Goal: Navigation & Orientation: Find specific page/section

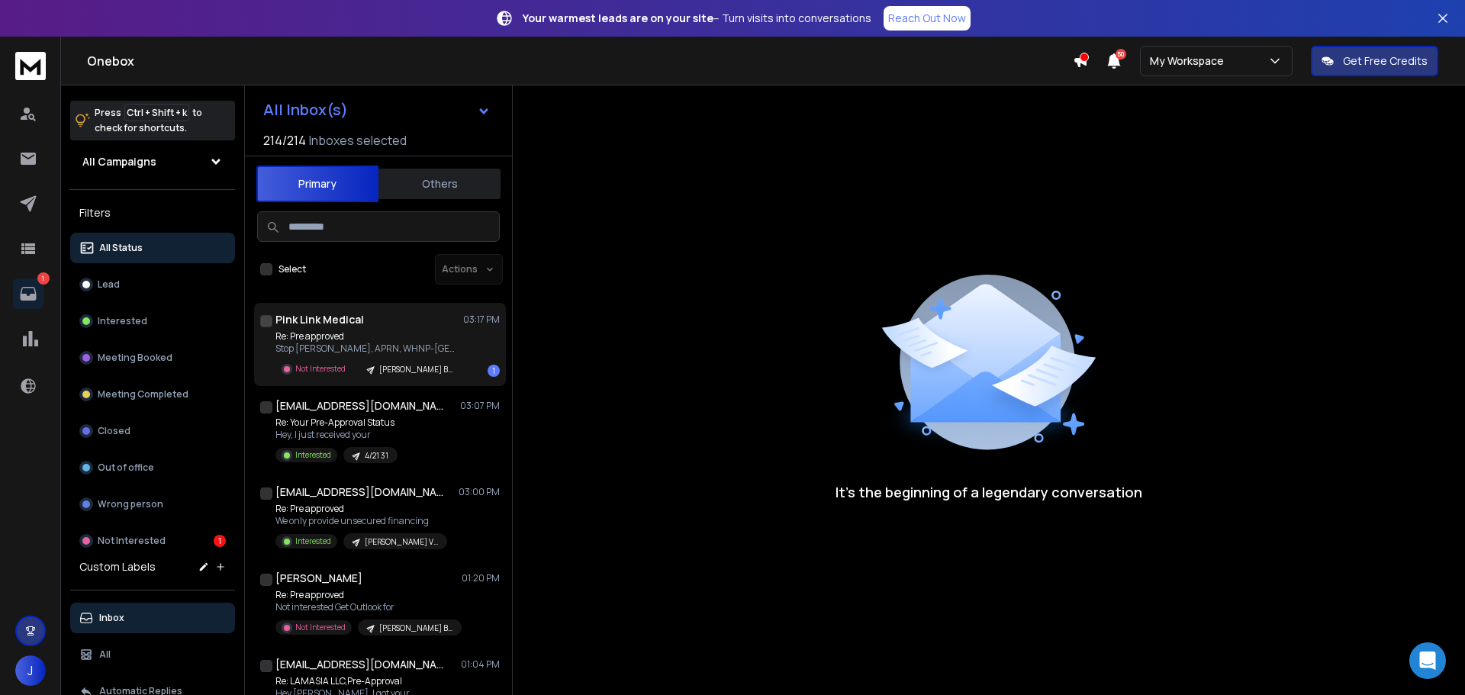
click at [455, 343] on p "Stop [PERSON_NAME], APRN, WHNP-[GEOGRAPHIC_DATA]" at bounding box center [367, 349] width 183 height 12
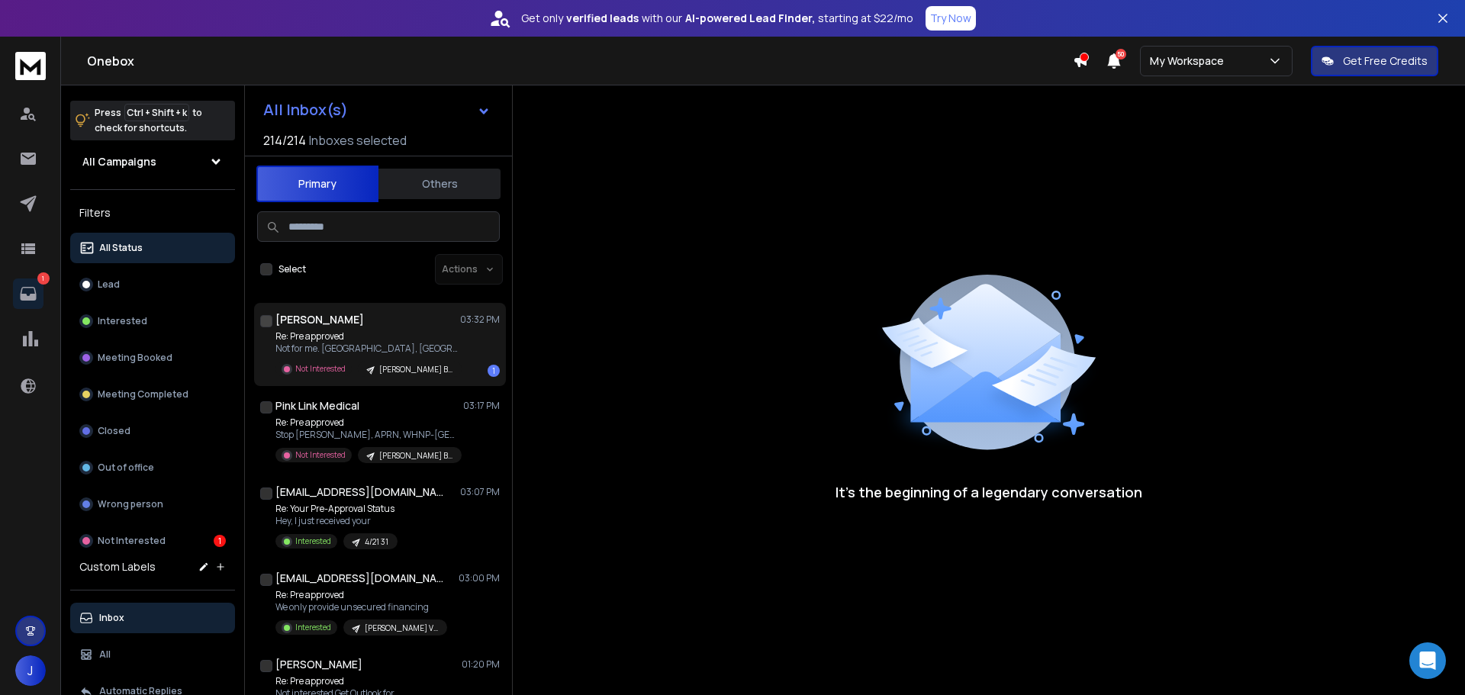
click at [393, 330] on div "Nancy Burns 03:32 PM Re: Pre approved Not for me. Warmly, Nancy Not Interested …" at bounding box center [388, 344] width 224 height 65
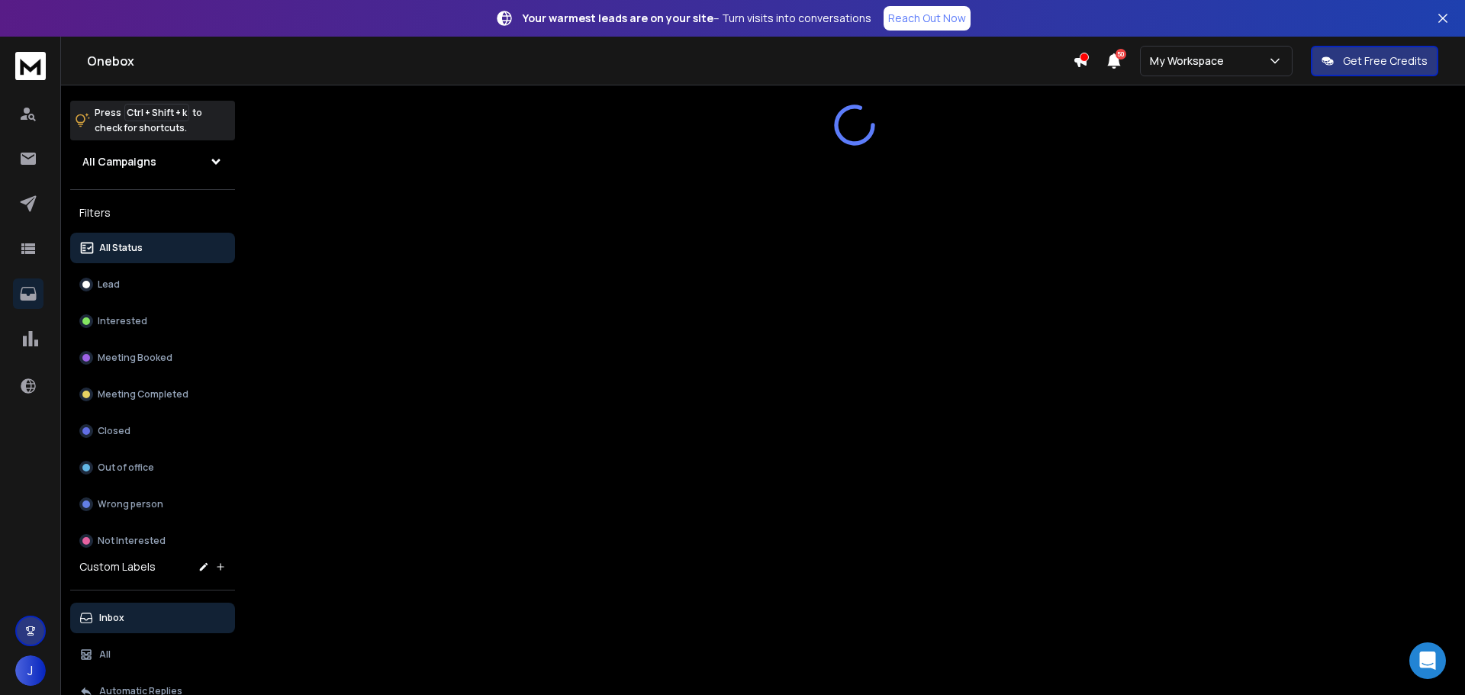
click at [1176, 280] on div "Press Ctrl + Shift + k to check for shortcuts. All Campaigns All Campaigns Filt…" at bounding box center [763, 432] width 1404 height 695
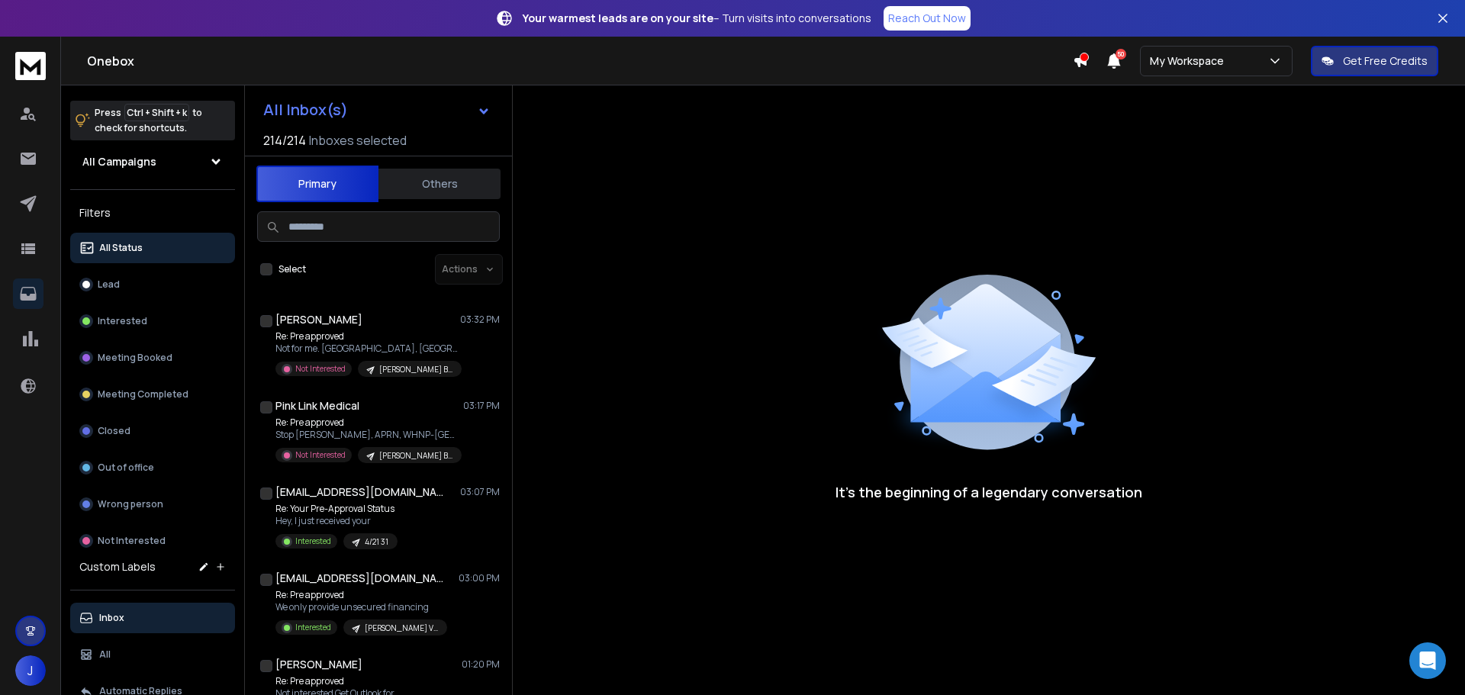
click at [616, 368] on div "It’s the beginning of a legendary conversation" at bounding box center [989, 380] width 953 height 591
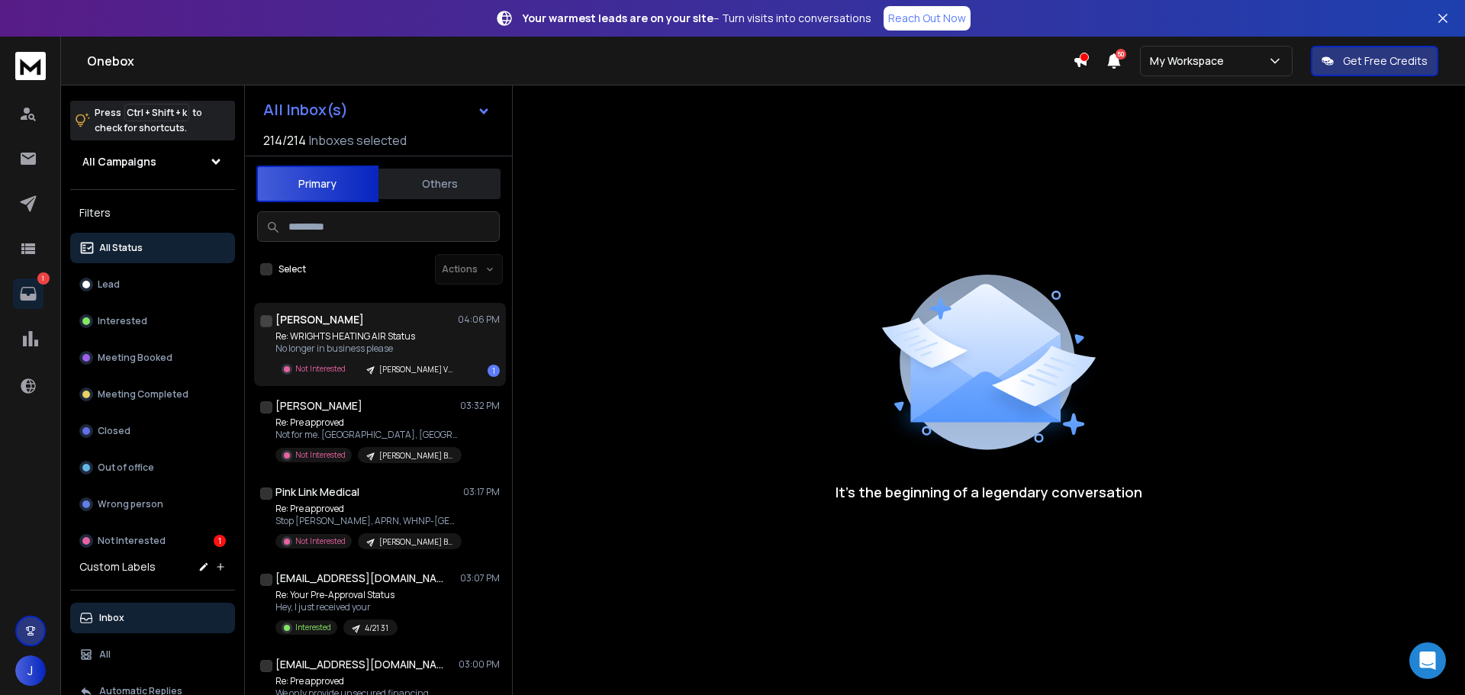
click at [378, 324] on div "Steven L Wright Sr 04:06 PM" at bounding box center [388, 319] width 224 height 15
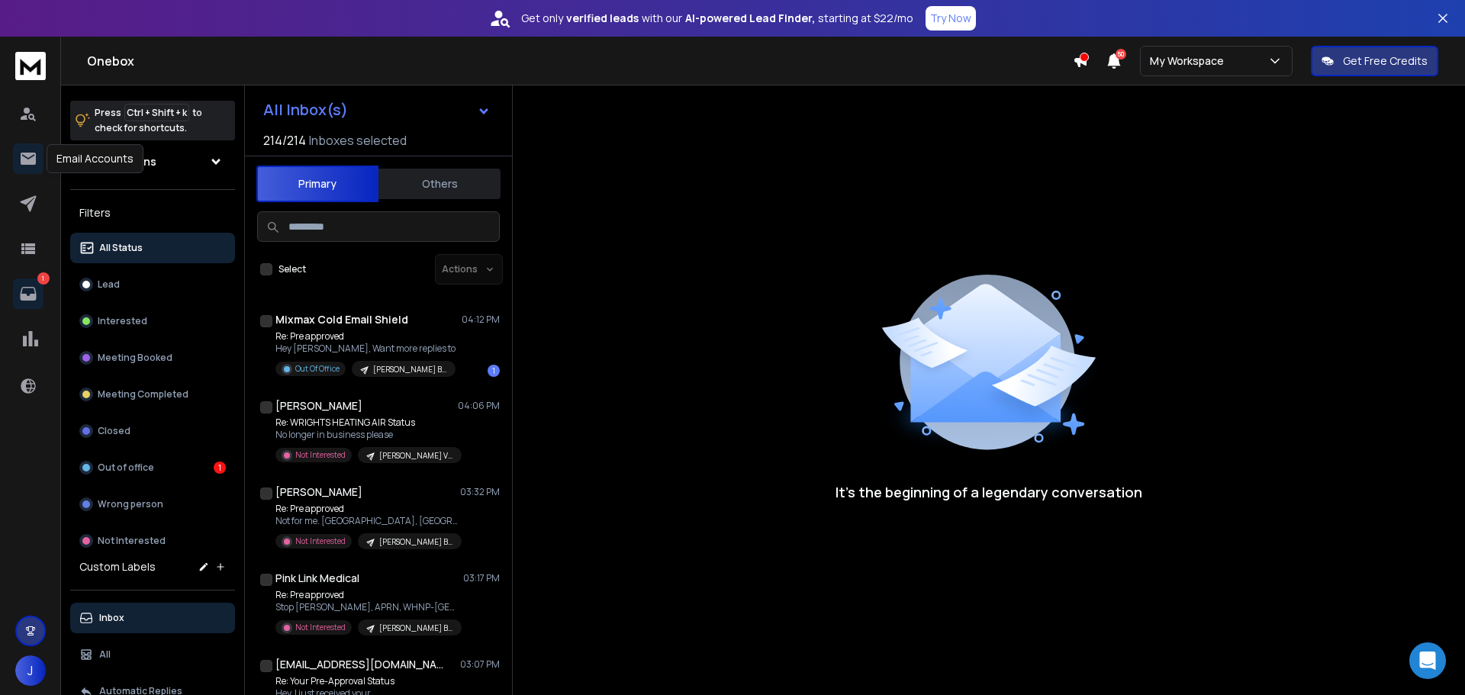
click at [26, 167] on icon at bounding box center [28, 159] width 18 height 18
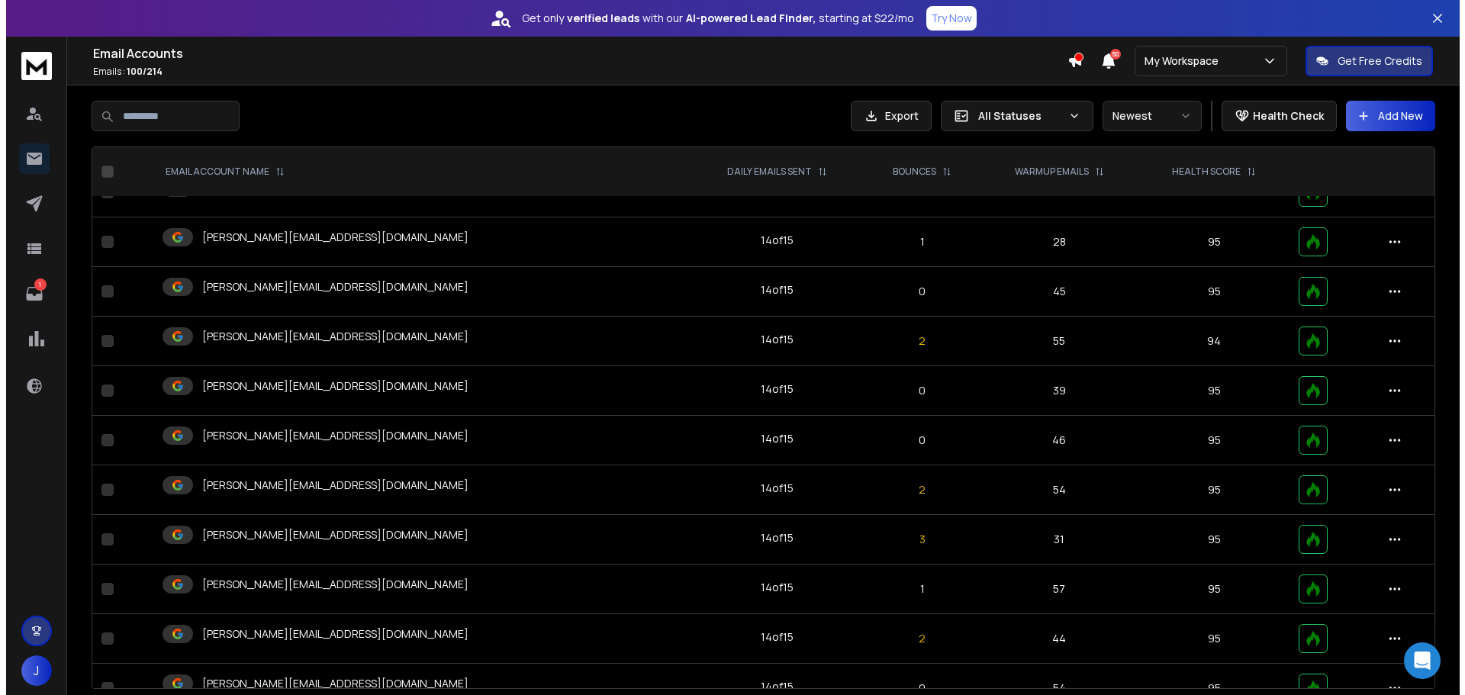
scroll to position [153, 0]
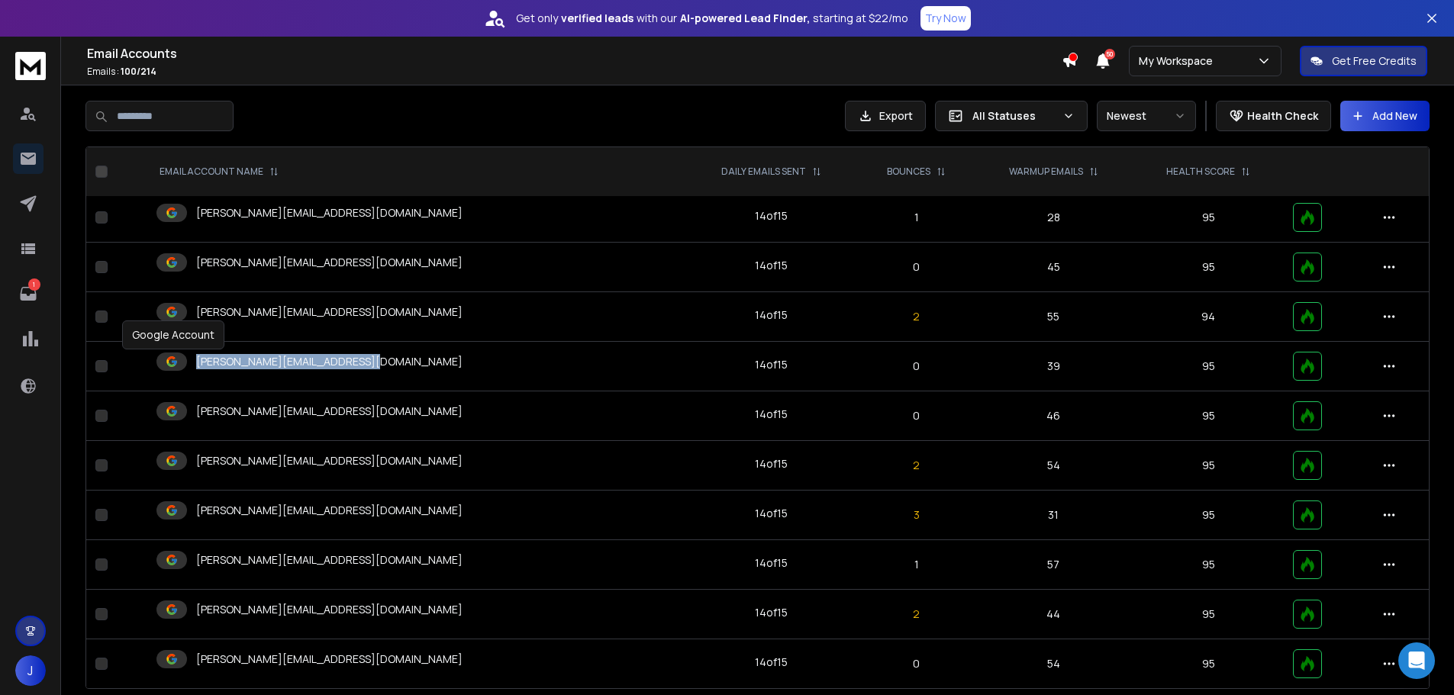
copy p "[PERSON_NAME][EMAIL_ADDRESS][DOMAIN_NAME]"
drag, startPoint x: 373, startPoint y: 363, endPoint x: 186, endPoint y: 361, distance: 187.0
click at [186, 361] on div "[PERSON_NAME][EMAIL_ADDRESS][DOMAIN_NAME]" at bounding box center [415, 362] width 519 height 18
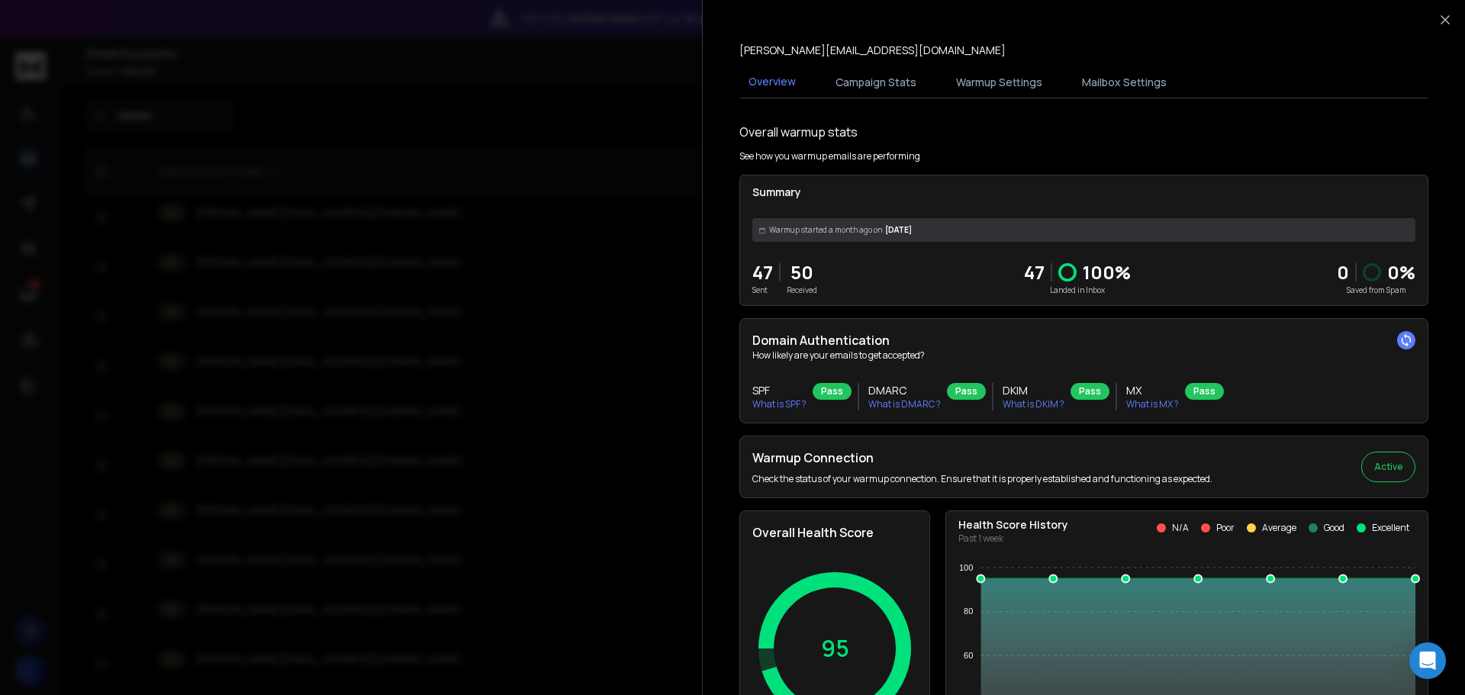
click at [1441, 10] on div "Multi Select Table Sheet [PERSON_NAME][EMAIL_ADDRESS][DOMAIN_NAME] Overview Cam…" at bounding box center [1083, 347] width 763 height 695
click at [1438, 18] on icon "button" at bounding box center [1445, 19] width 15 height 15
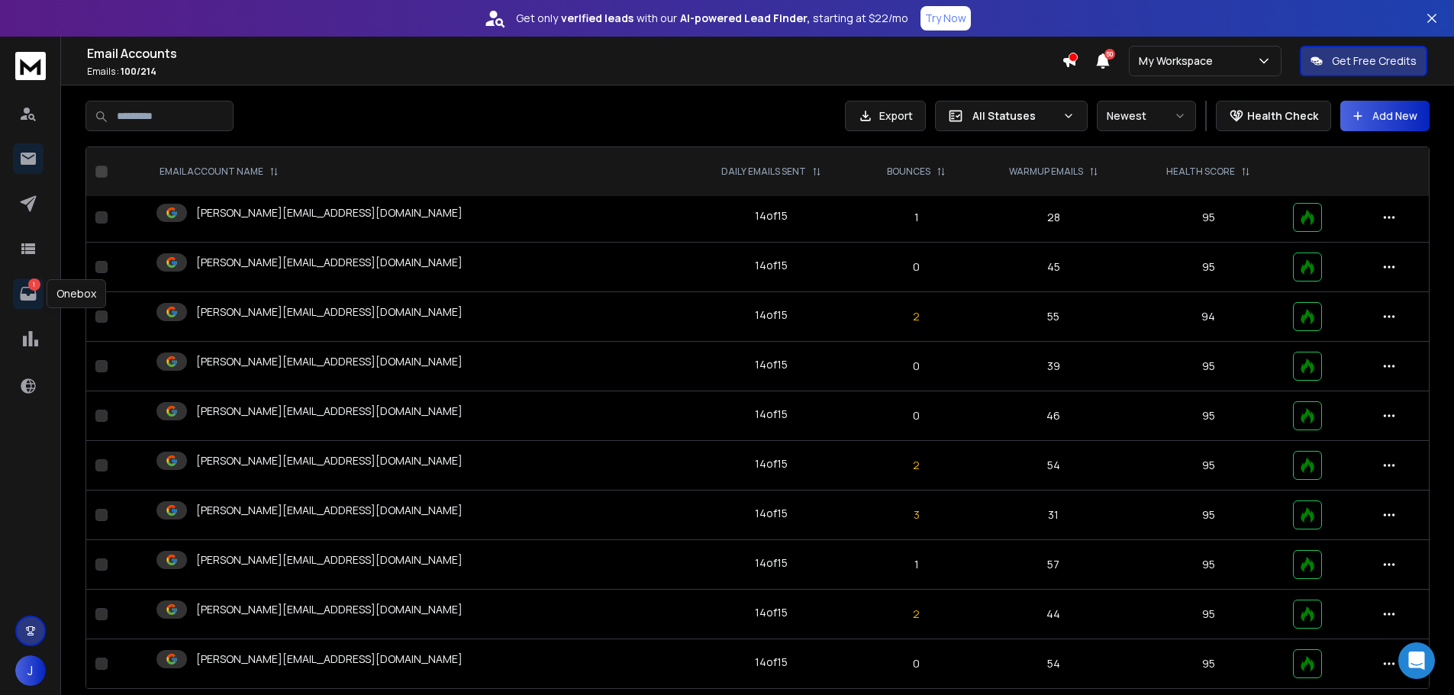
click at [31, 293] on icon at bounding box center [28, 294] width 18 height 18
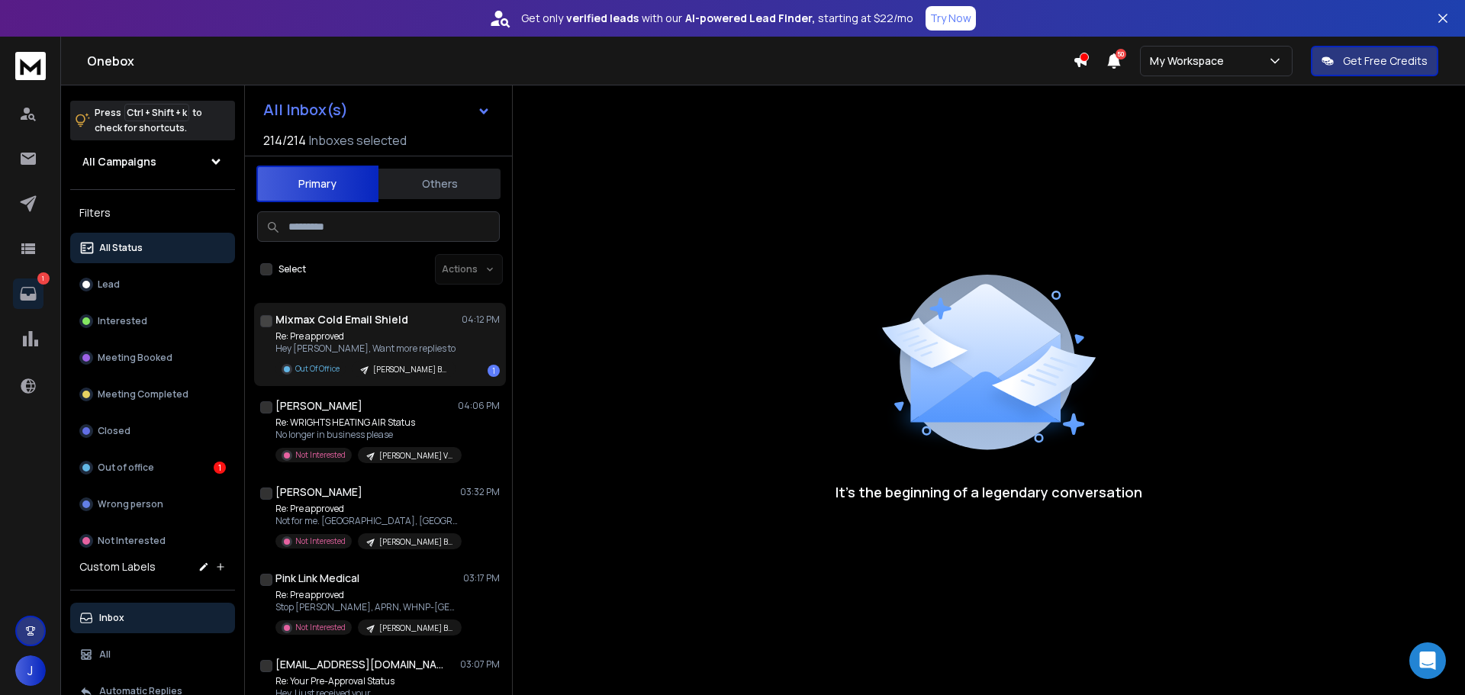
click at [364, 321] on h1 "Mixmax Cold Email Shield" at bounding box center [342, 319] width 133 height 15
